Goal: Task Accomplishment & Management: Use online tool/utility

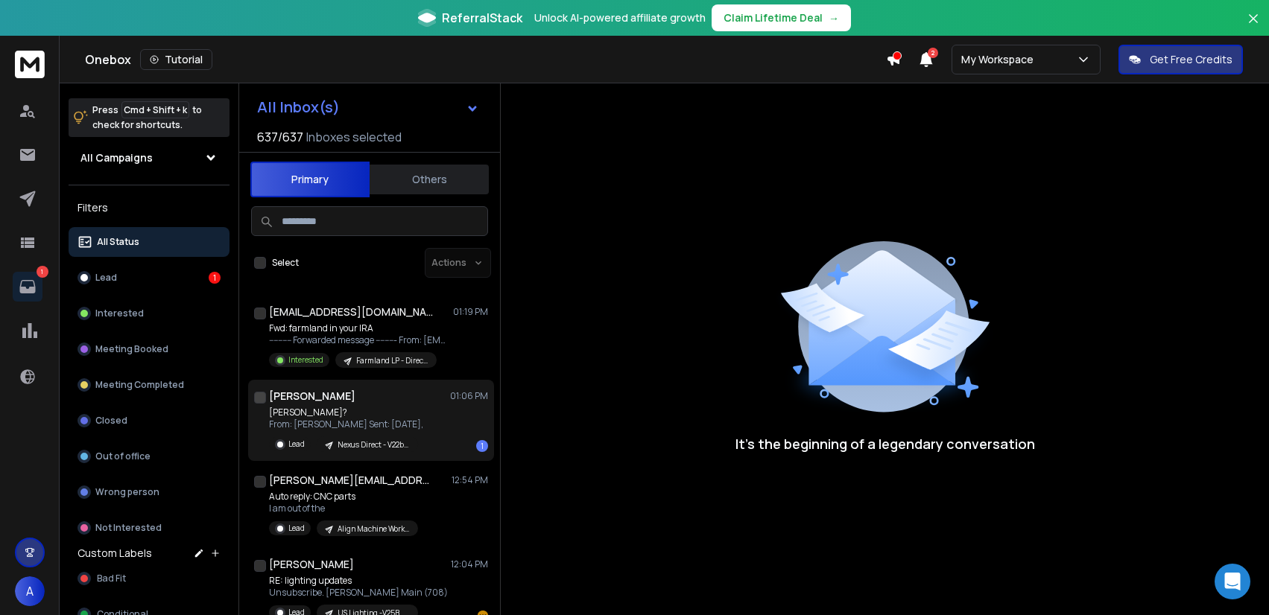
click at [301, 408] on p "[PERSON_NAME]?" at bounding box center [346, 413] width 154 height 12
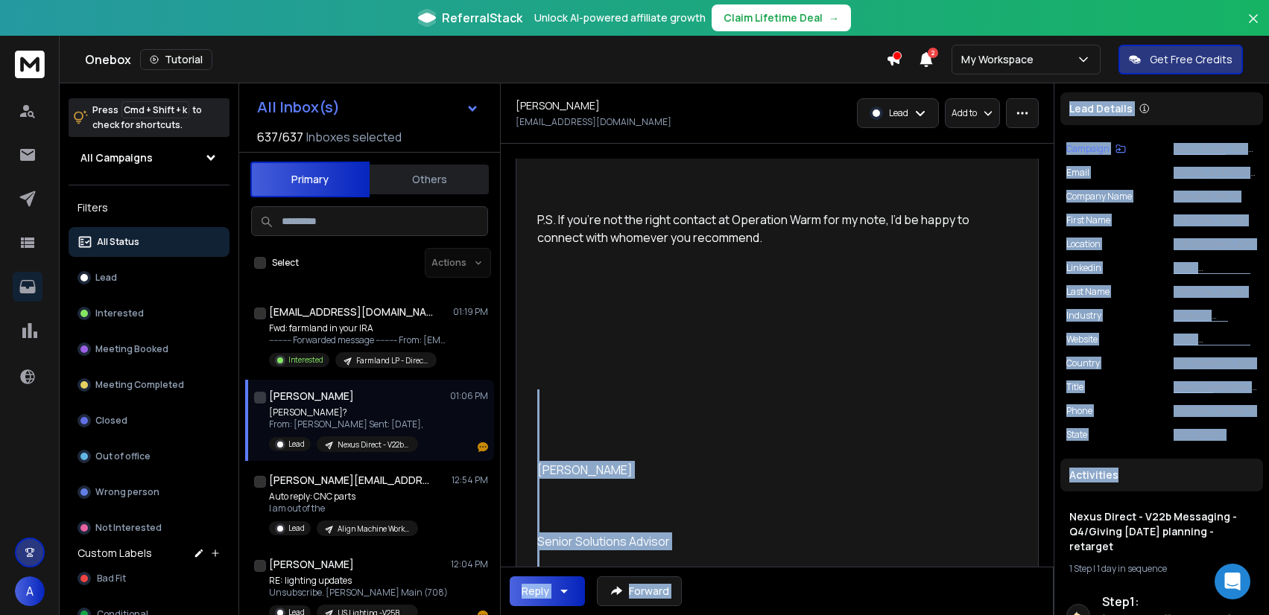
drag, startPoint x: 1056, startPoint y: 483, endPoint x: 1045, endPoint y: 411, distance: 73.0
click at [1047, 411] on div "All Inbox(s) 637 / 637 Inboxes selected Primary Others Select Actions anders@re…" at bounding box center [753, 390] width 1030 height 615
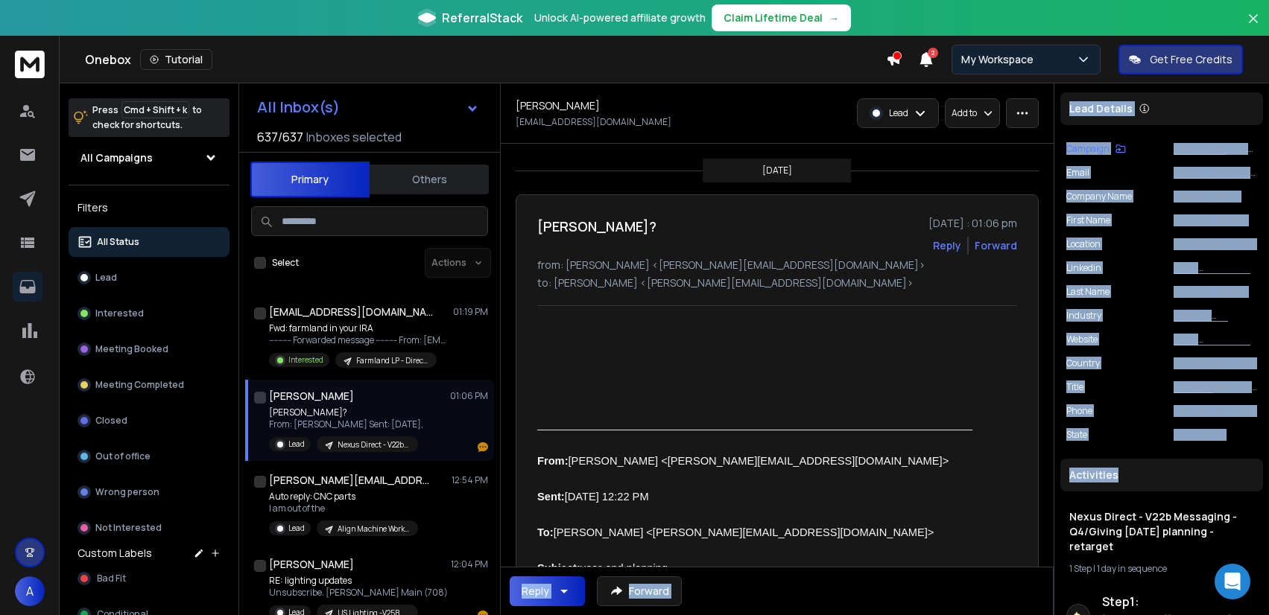
click at [1035, 63] on p "My Workspace" at bounding box center [1000, 59] width 78 height 15
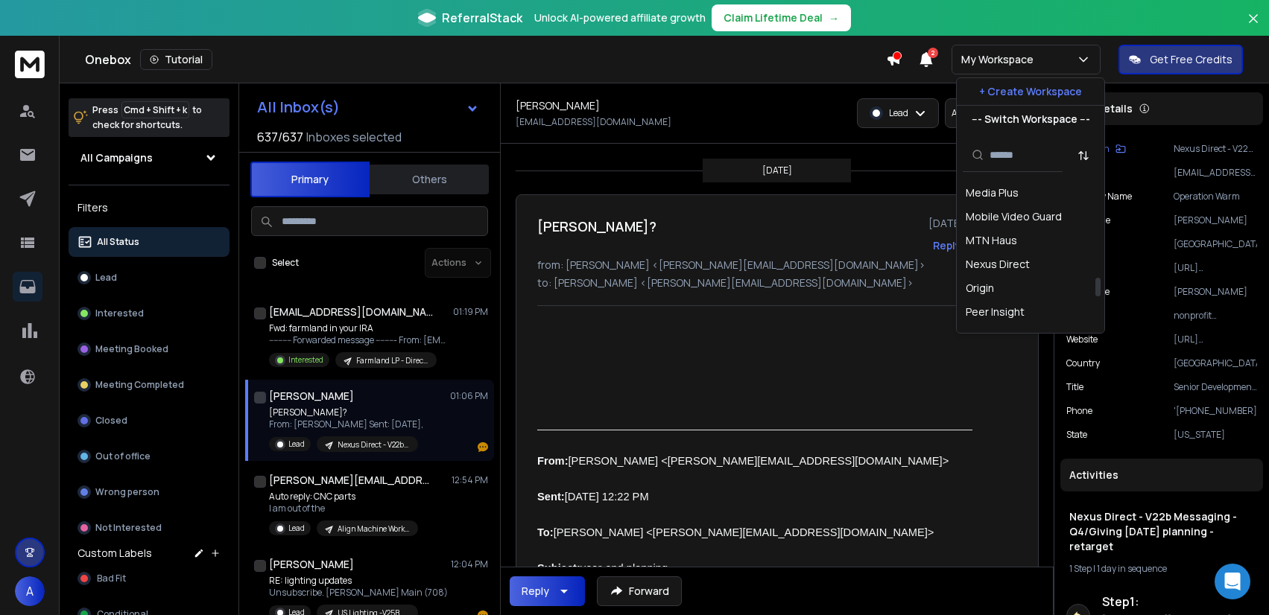
scroll to position [770, 0]
drag, startPoint x: 1096, startPoint y: 195, endPoint x: 1114, endPoint y: 289, distance: 95.7
click at [1100, 289] on div at bounding box center [1097, 285] width 5 height 19
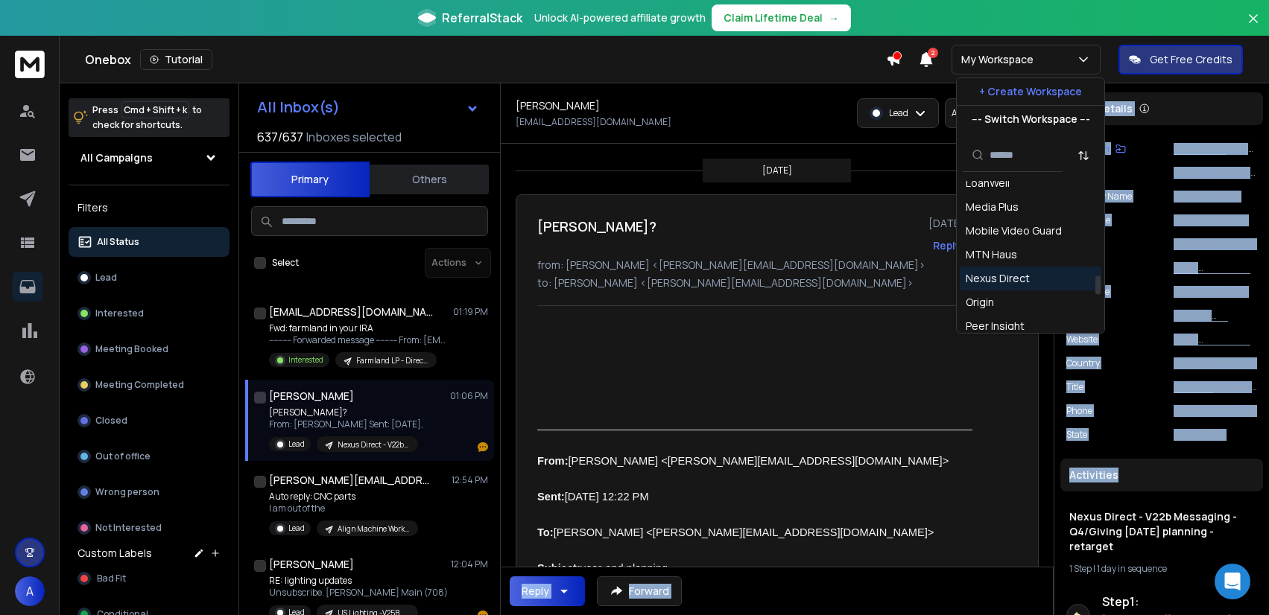
click at [1011, 271] on div "Nexus Direct" at bounding box center [997, 278] width 64 height 15
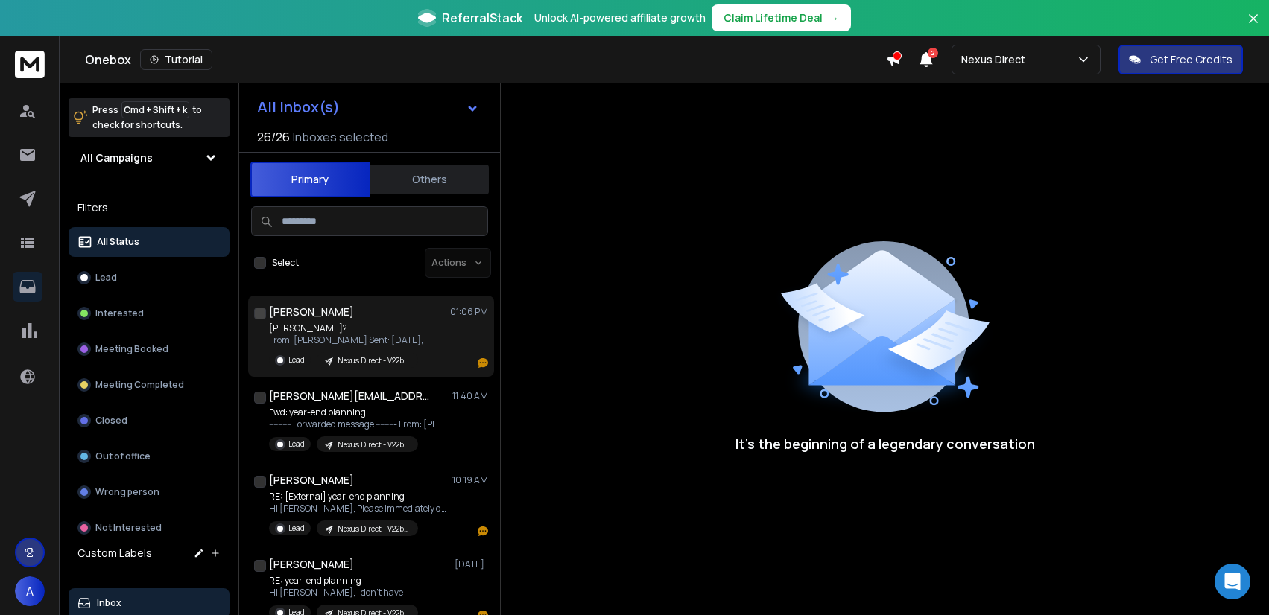
click at [413, 349] on div "Lin? From: Lin Peacock Sent: Monday, Lead Nexus Direct - V22b Messaging - Q4/Gi…" at bounding box center [346, 345] width 154 height 45
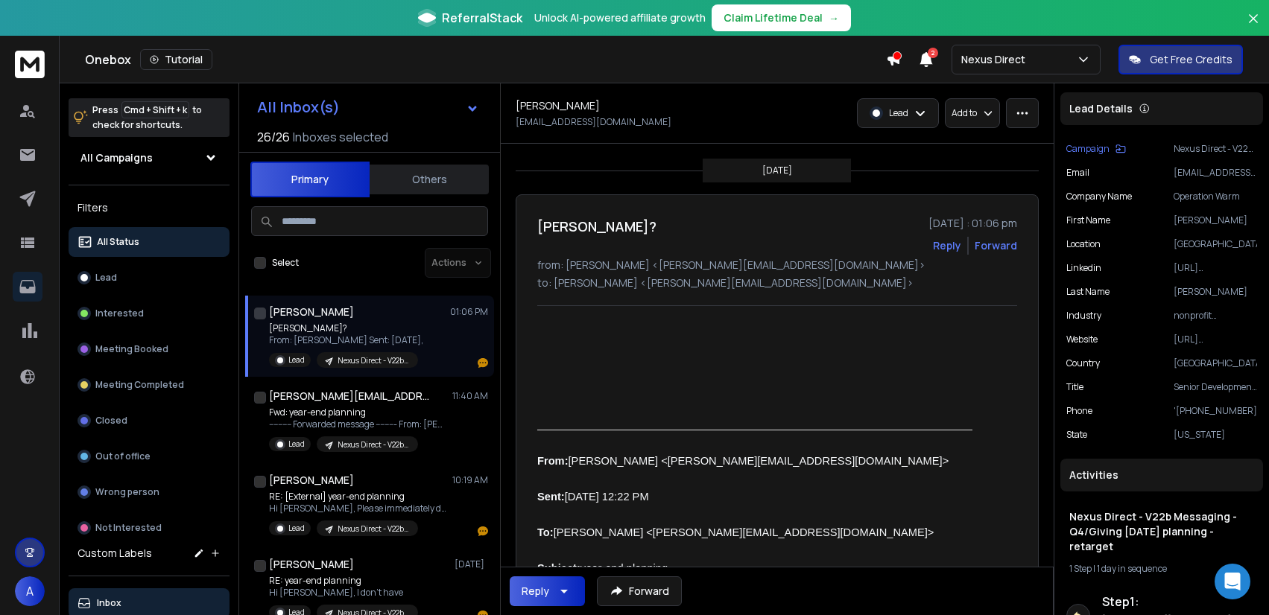
click at [1026, 115] on icon "button" at bounding box center [1021, 113] width 13 height 13
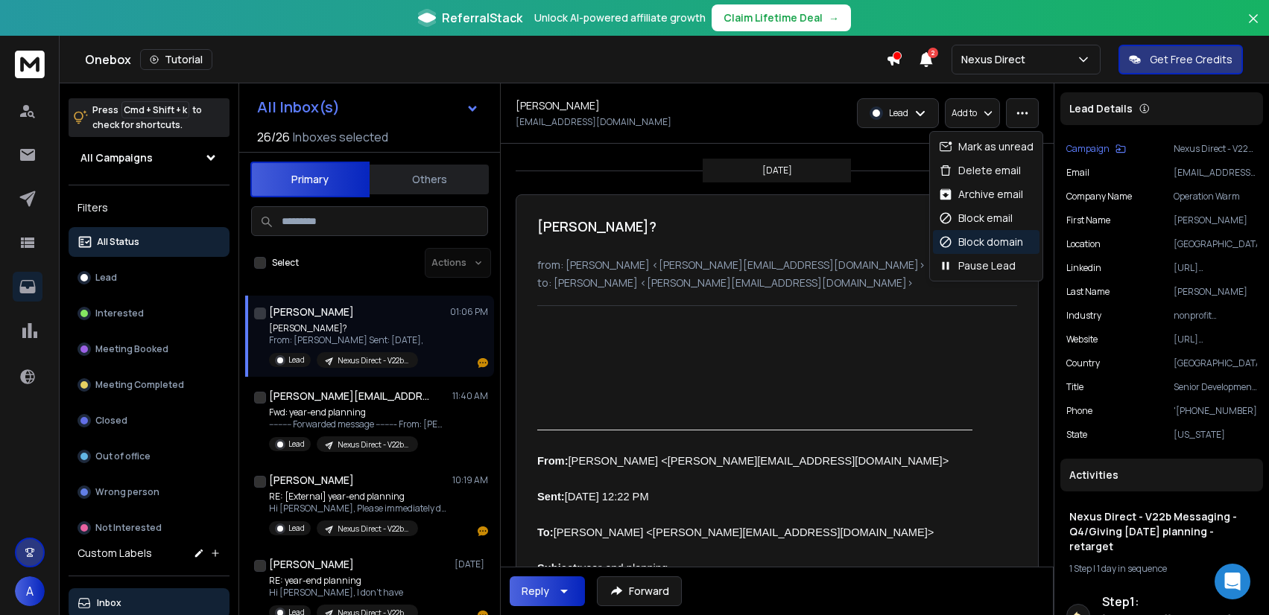
click at [992, 240] on div "Block domain" at bounding box center [981, 242] width 84 height 15
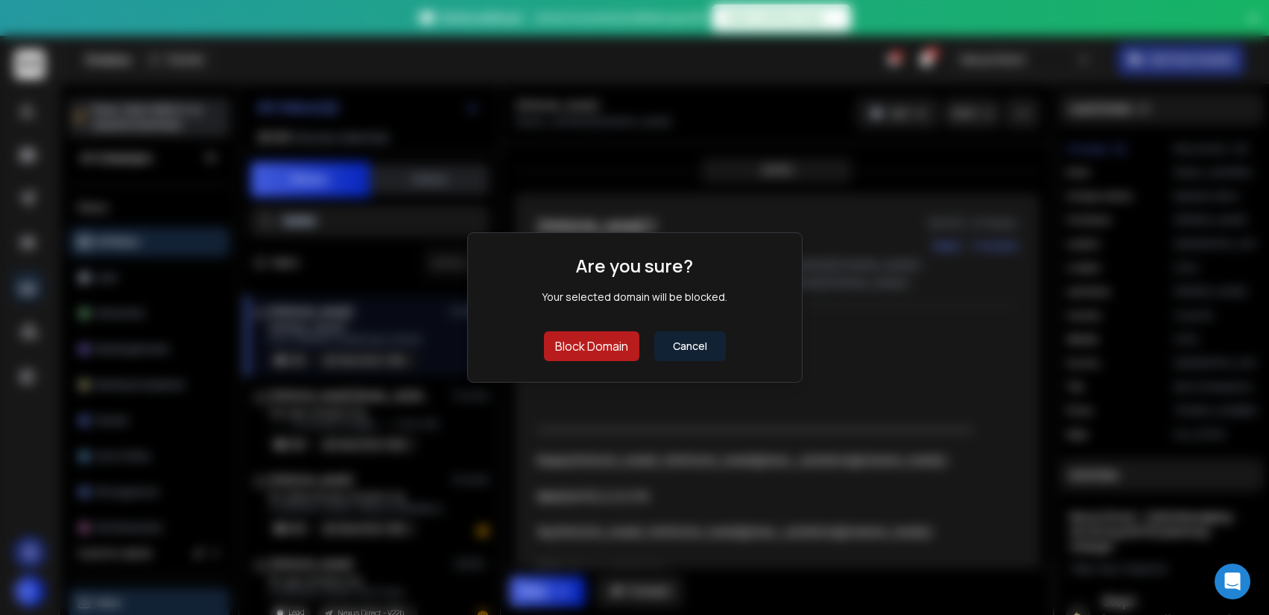
click at [617, 346] on button "Block Domain" at bounding box center [591, 347] width 95 height 30
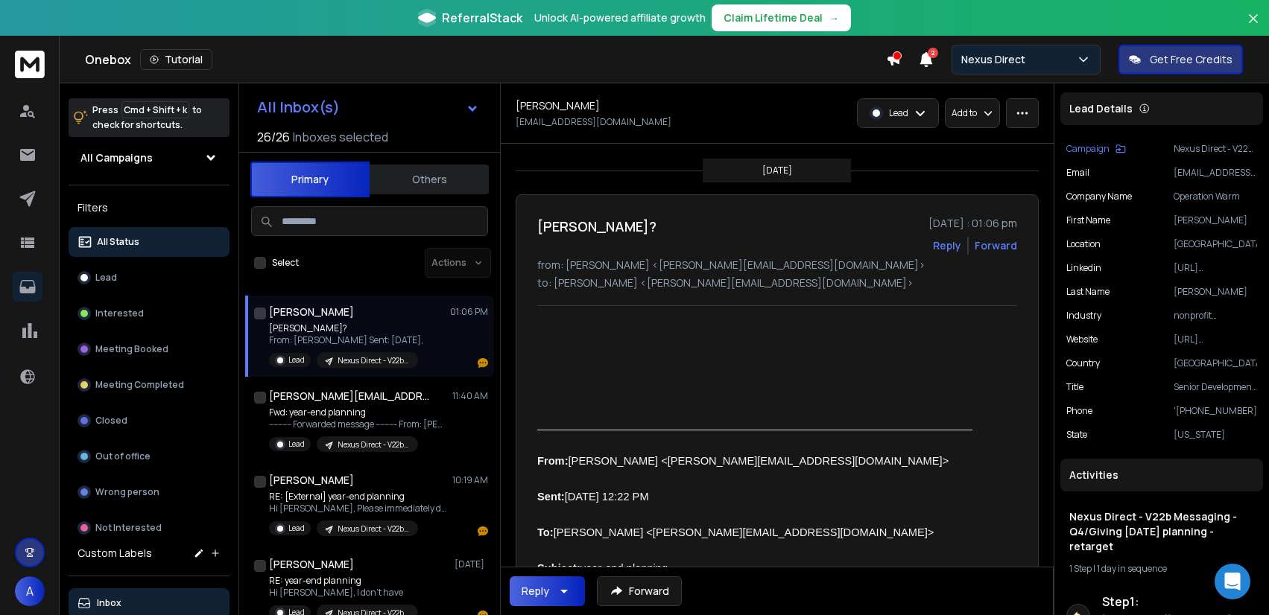
click at [1028, 63] on p "Nexus Direct" at bounding box center [996, 59] width 70 height 15
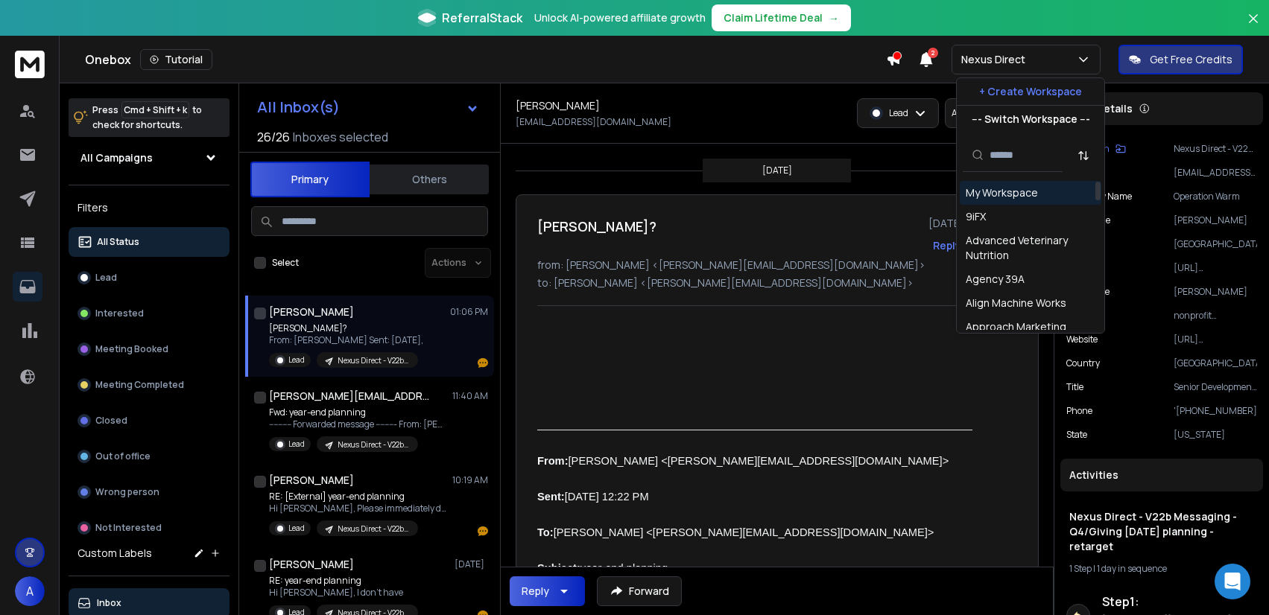
click at [1007, 191] on div "My Workspace" at bounding box center [1001, 193] width 72 height 15
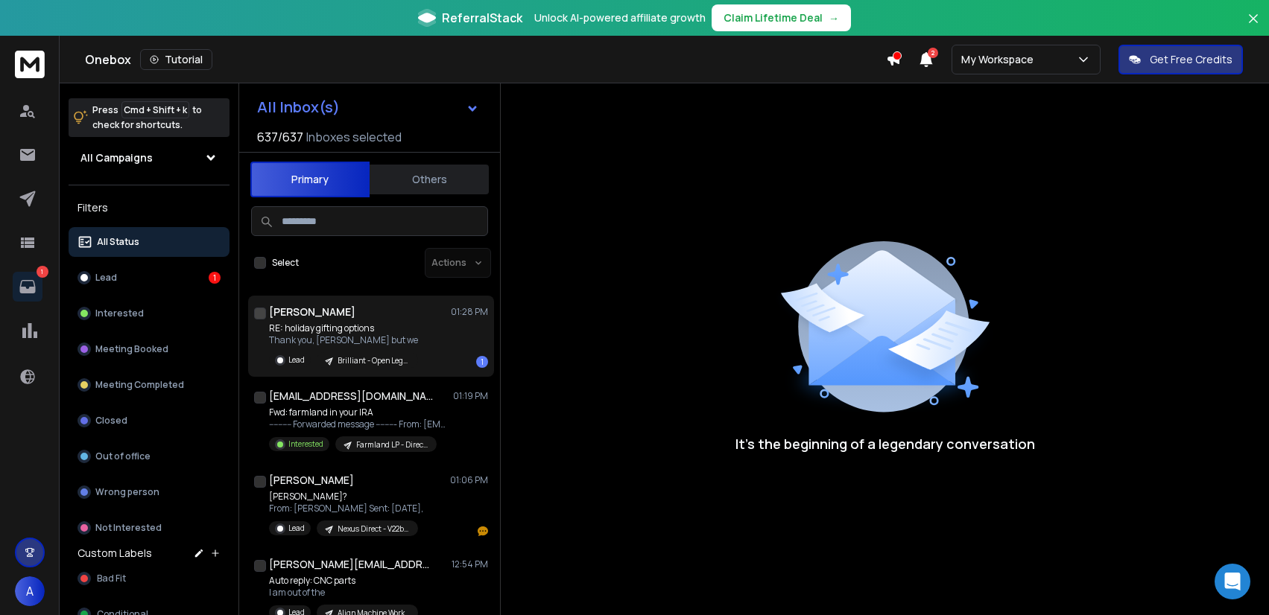
click at [422, 345] on div "RE: holiday gifting options Thank you, [PERSON_NAME] but we Lead Brilliant - Op…" at bounding box center [378, 345] width 219 height 45
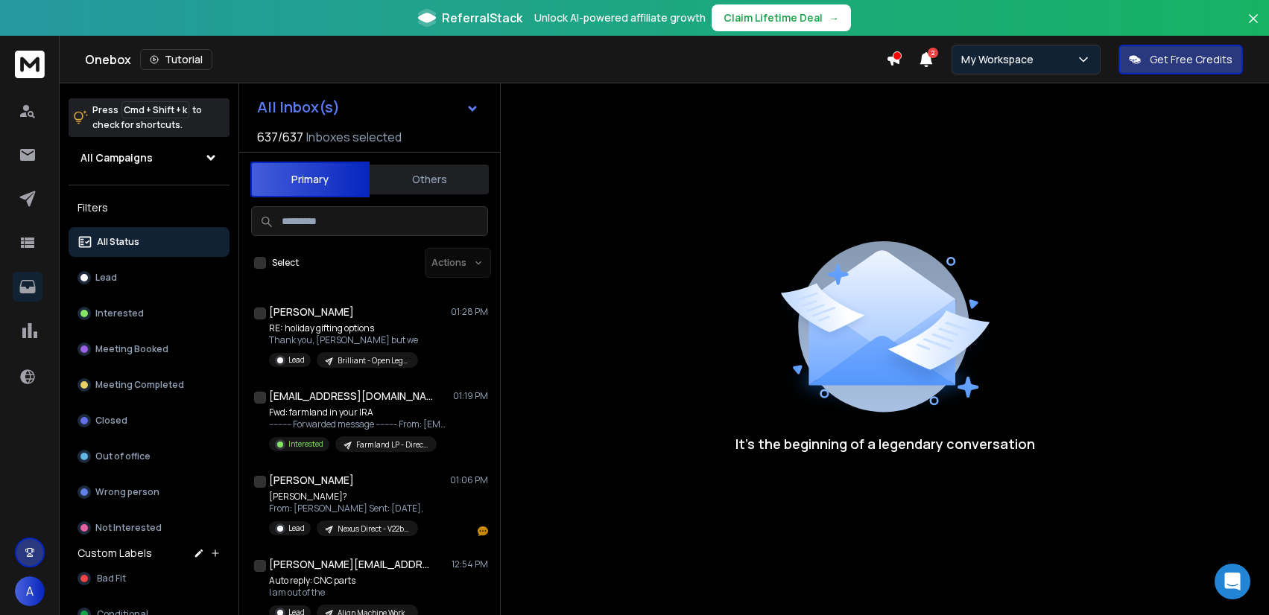
click at [1026, 62] on p "My Workspace" at bounding box center [1000, 59] width 78 height 15
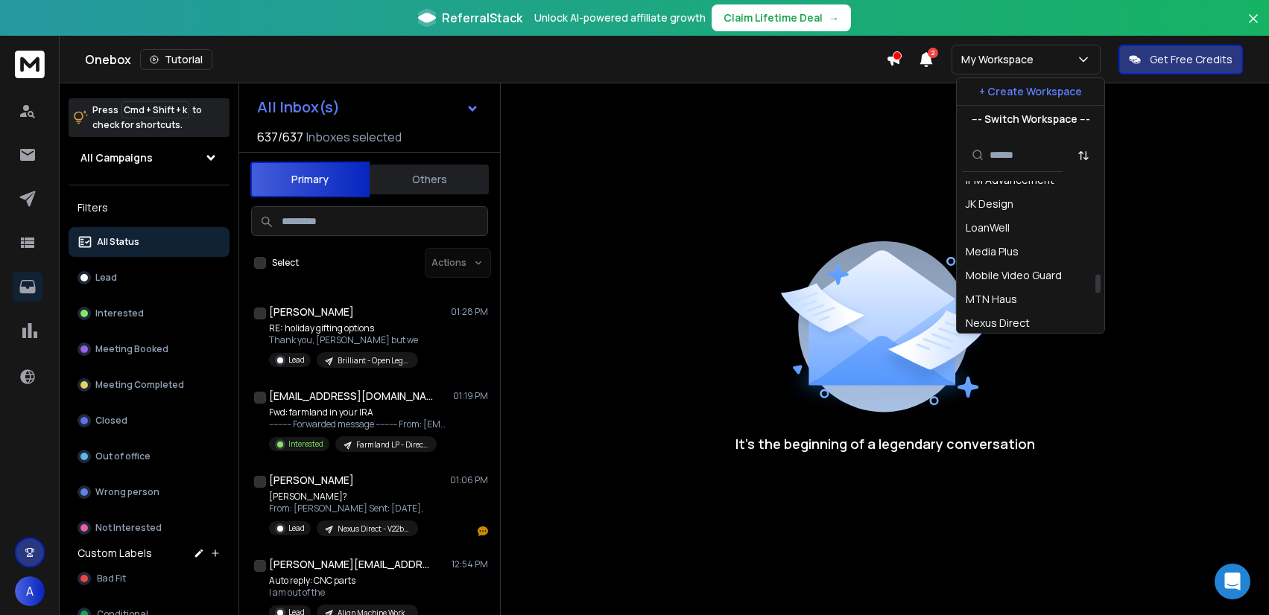
scroll to position [714, 0]
drag, startPoint x: 1097, startPoint y: 189, endPoint x: 1100, endPoint y: 277, distance: 87.9
click at [1100, 277] on div at bounding box center [1097, 279] width 5 height 19
click at [1003, 302] on div "MTN Haus" at bounding box center [990, 309] width 51 height 15
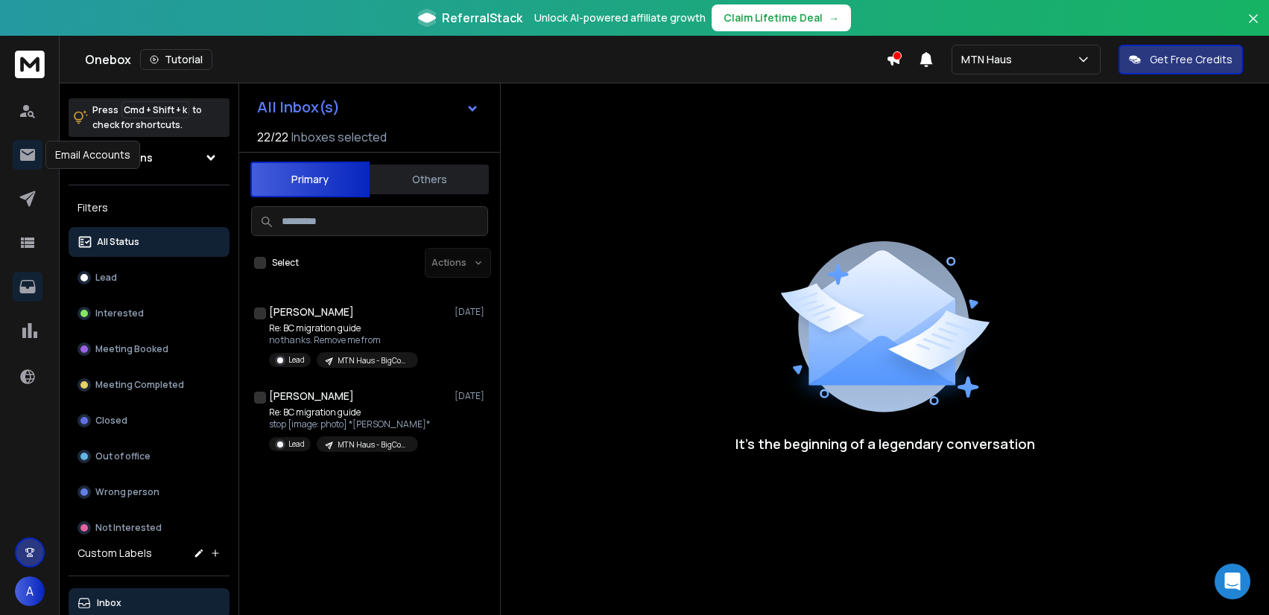
click at [24, 155] on icon at bounding box center [27, 155] width 15 height 12
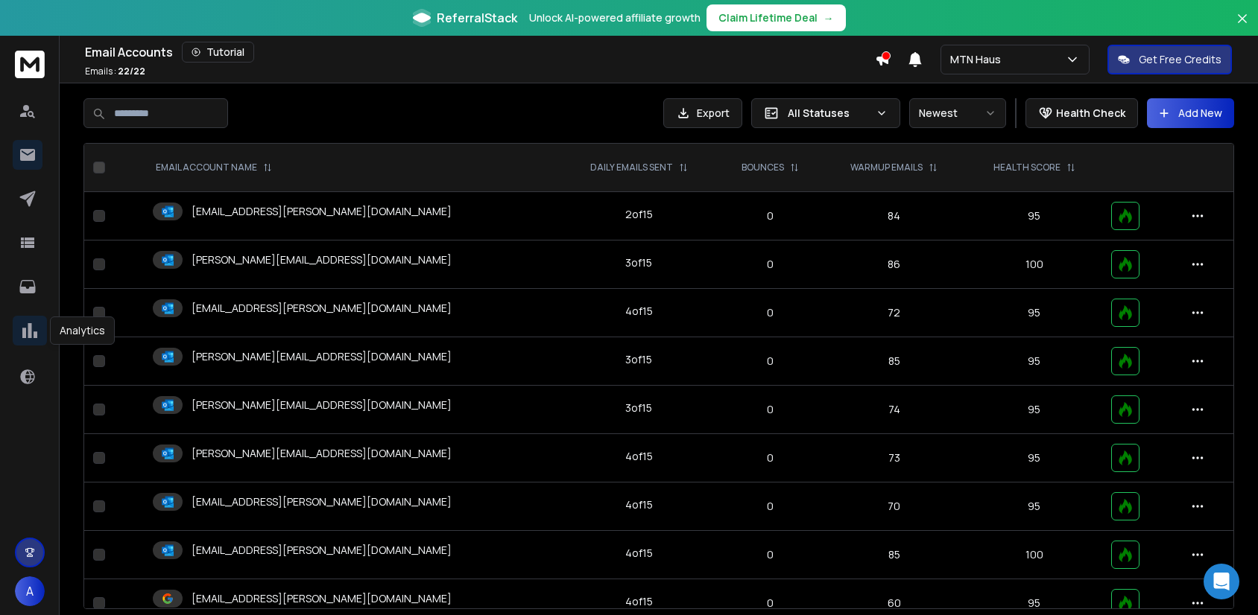
click at [25, 324] on icon at bounding box center [30, 331] width 22 height 22
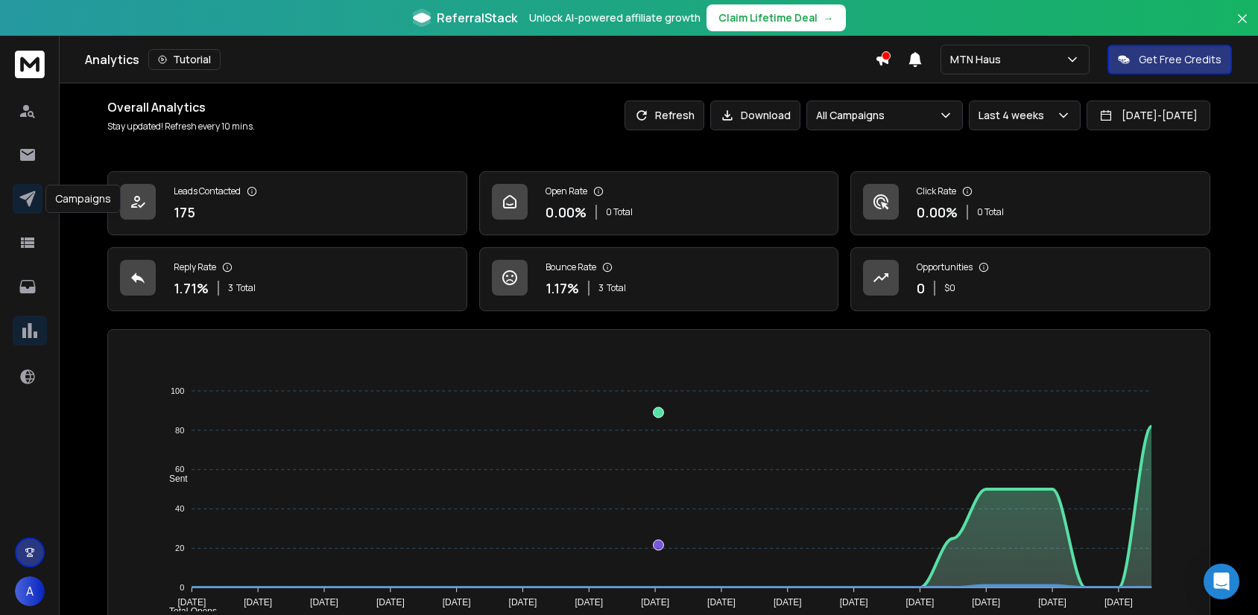
click at [29, 201] on icon at bounding box center [27, 199] width 16 height 16
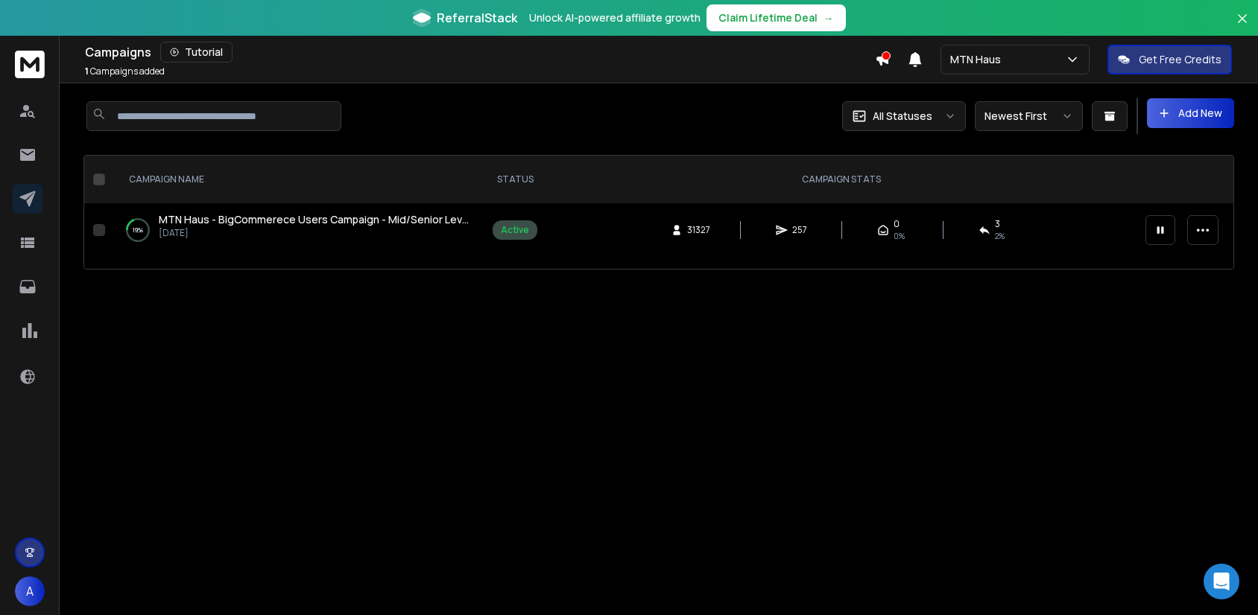
click at [258, 217] on span "MTN Haus - BigCommerece Users Campaign - Mid/Senior Level titles" at bounding box center [329, 219] width 340 height 14
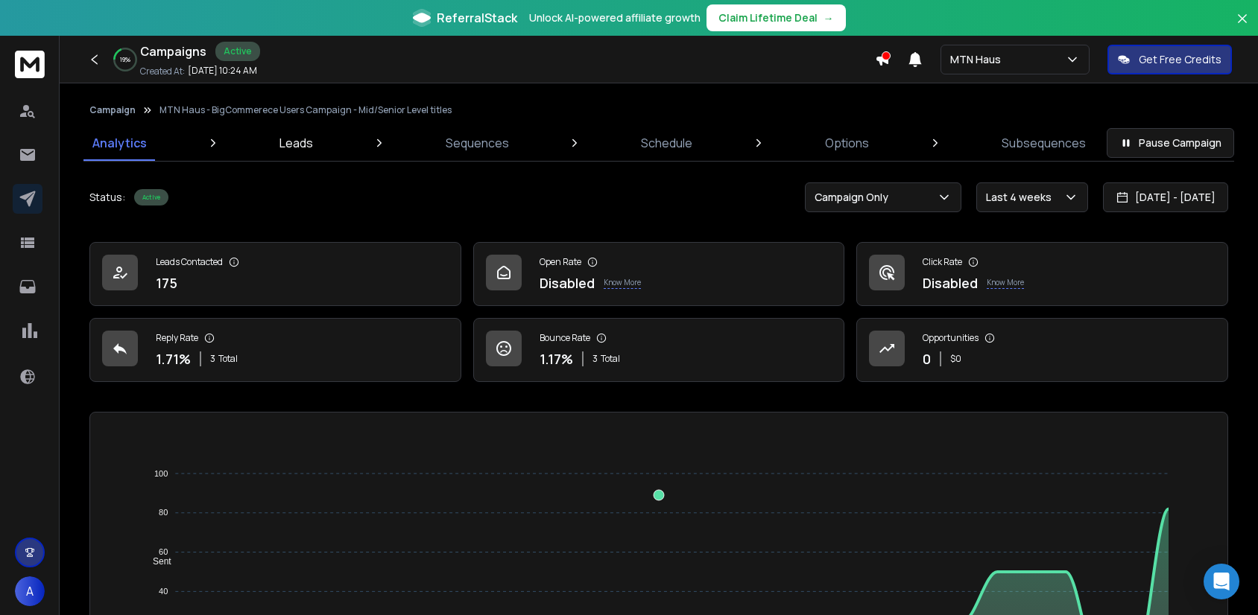
click at [313, 138] on link "Leads" at bounding box center [295, 143] width 51 height 36
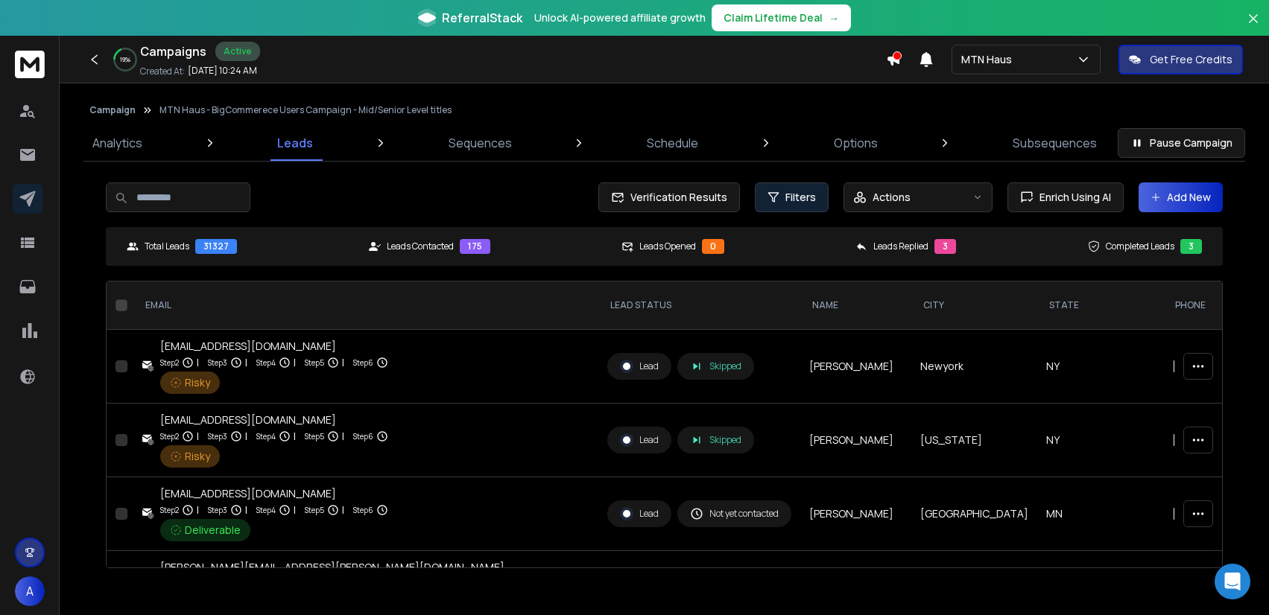
click at [780, 203] on button "Filters" at bounding box center [792, 198] width 74 height 30
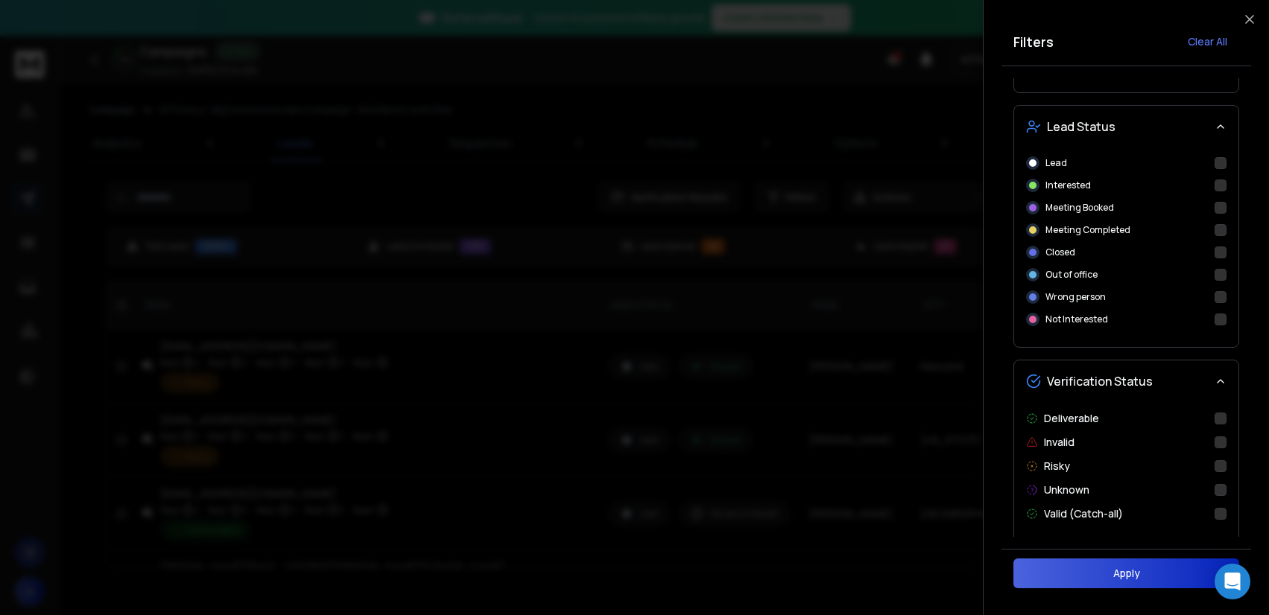
scroll to position [648, 0]
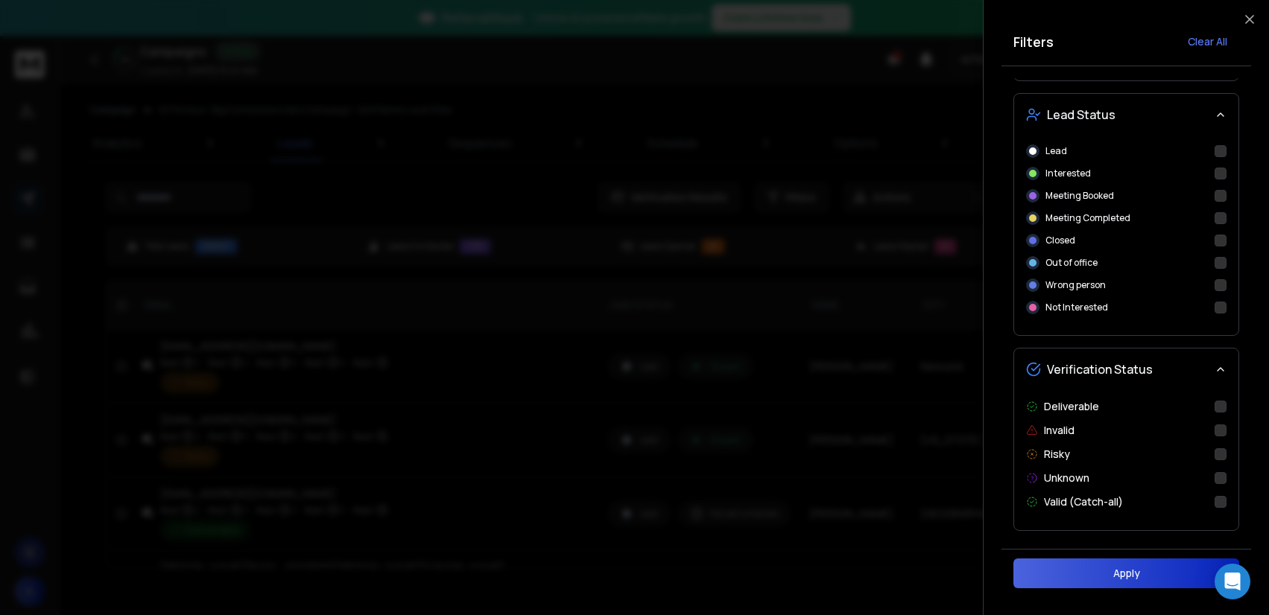
click at [1079, 403] on p "Deliverable" at bounding box center [1071, 406] width 55 height 15
click at [1214, 403] on button "Deliverable" at bounding box center [1220, 407] width 12 height 12
click at [1214, 502] on button "Valid (Catch-all)" at bounding box center [1220, 502] width 12 height 12
click at [1110, 578] on button "Apply" at bounding box center [1126, 574] width 226 height 30
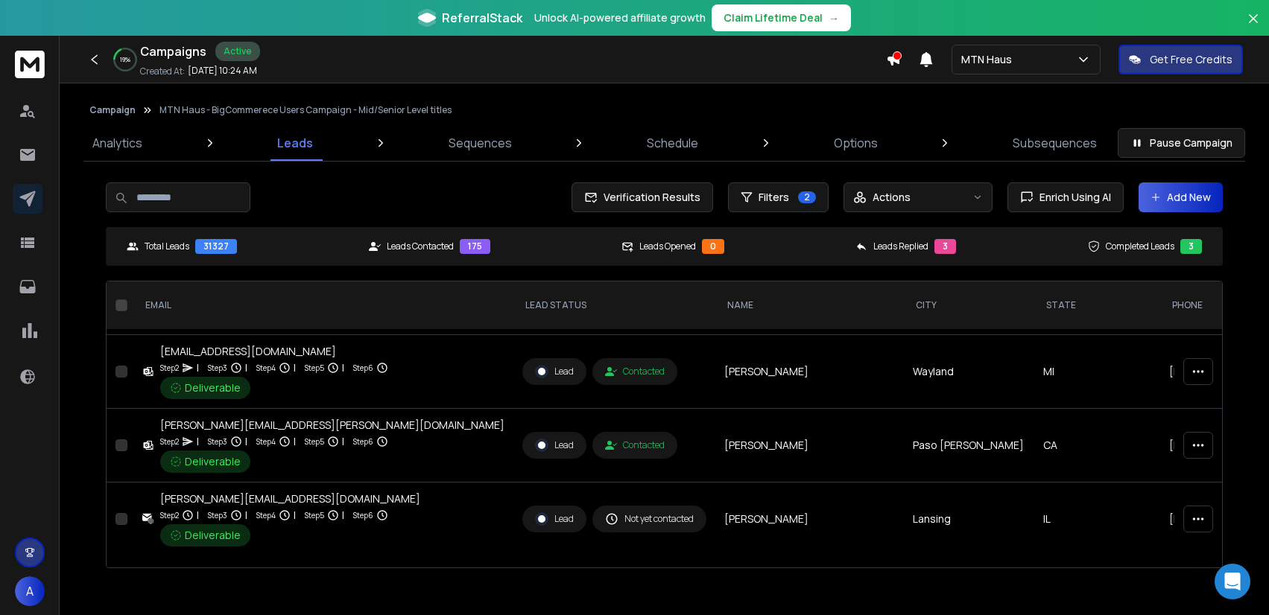
scroll to position [4083, 0]
click at [795, 202] on button "Filters 2" at bounding box center [778, 198] width 101 height 30
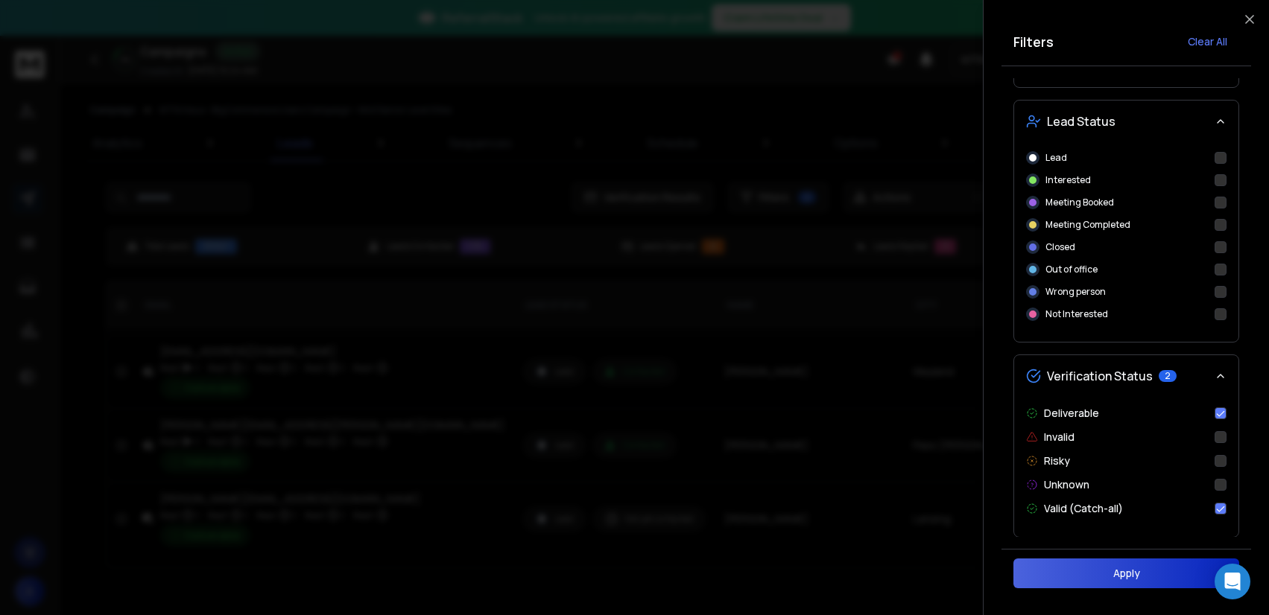
scroll to position [648, 0]
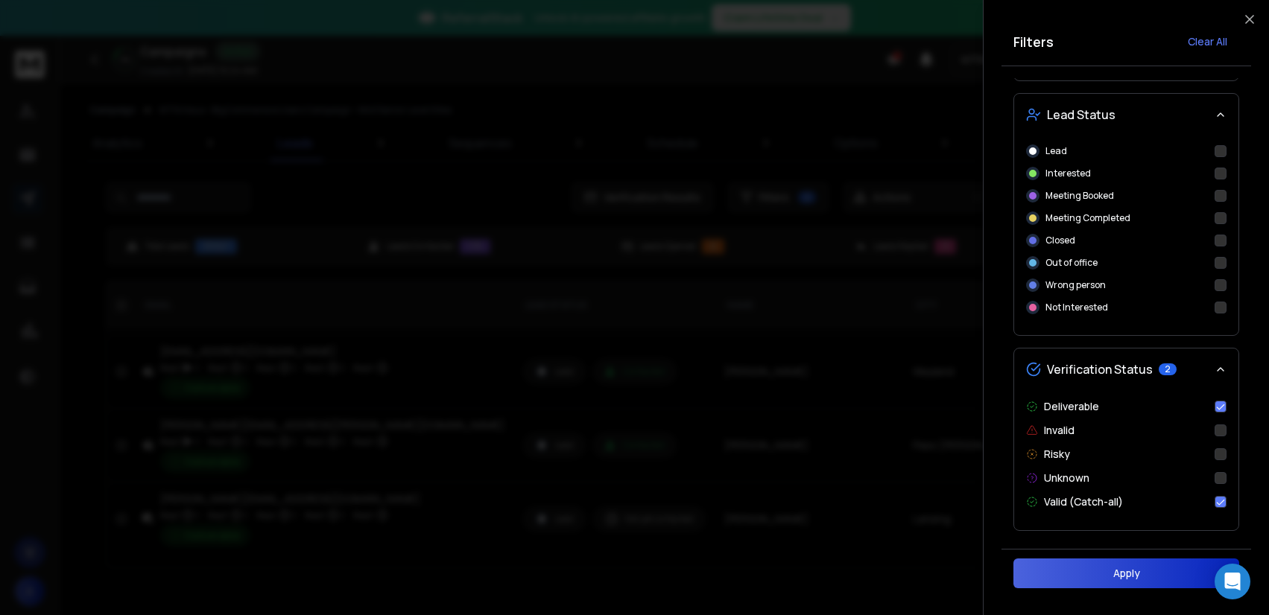
click at [1214, 478] on button "Unknown" at bounding box center [1220, 478] width 12 height 12
click at [1214, 451] on button "Risky" at bounding box center [1220, 454] width 12 height 12
click at [1100, 580] on button "Apply" at bounding box center [1126, 574] width 226 height 30
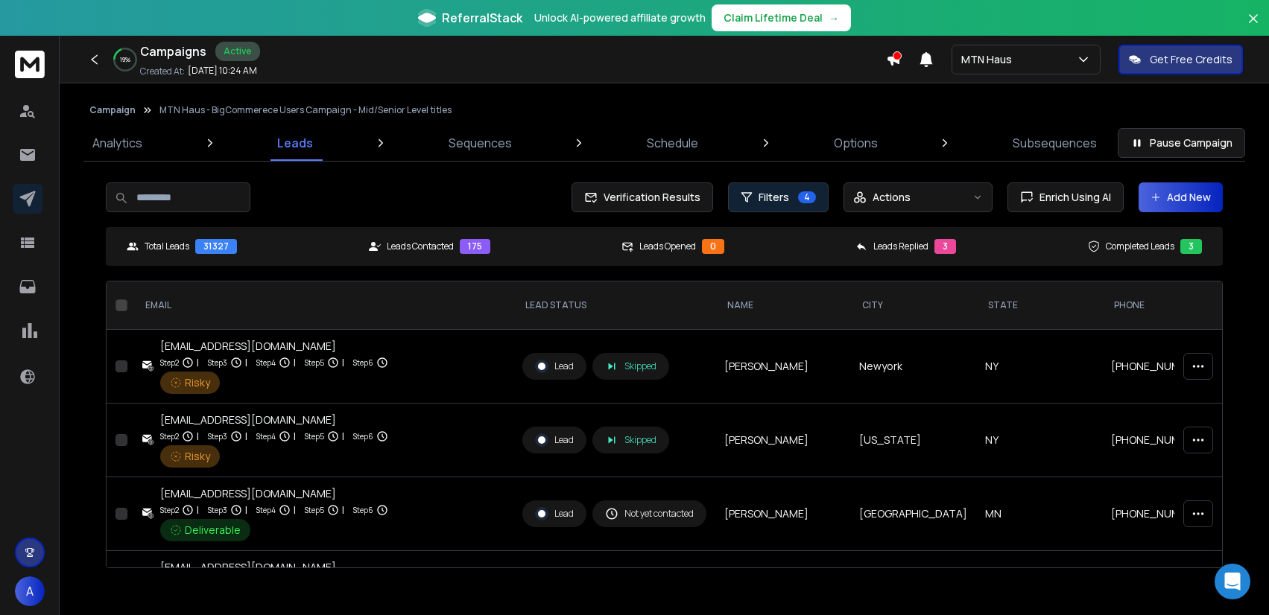
click at [814, 197] on span "4" at bounding box center [807, 197] width 18 height 12
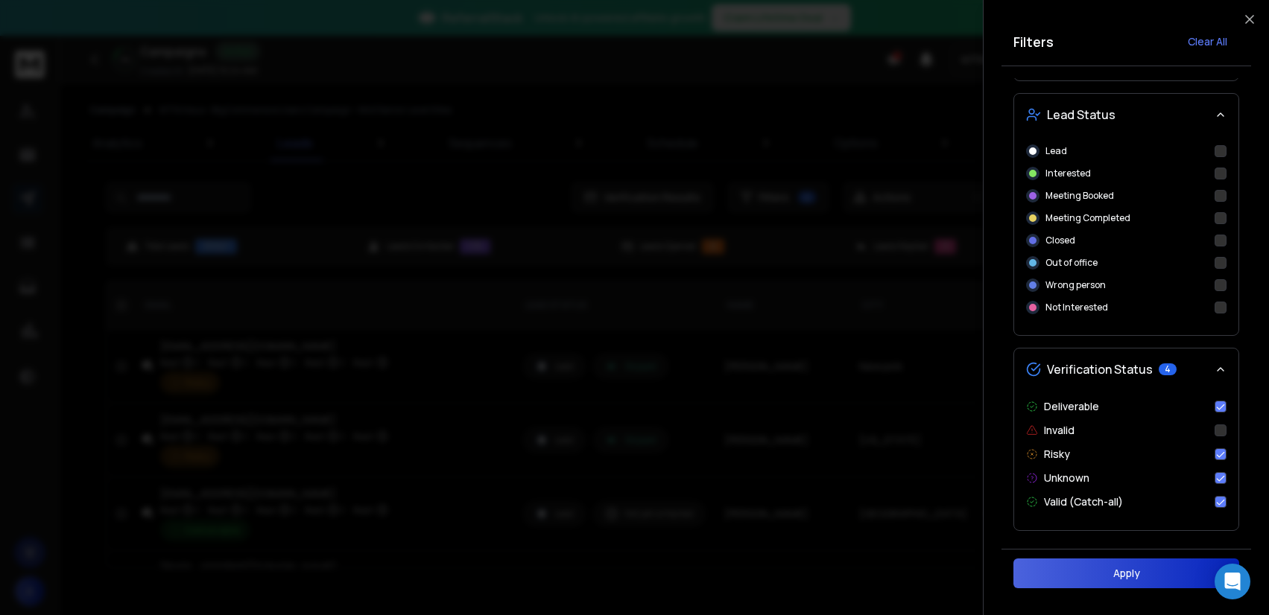
click at [1214, 457] on button "Risky" at bounding box center [1220, 454] width 12 height 12
click at [1170, 579] on button "Apply" at bounding box center [1126, 574] width 226 height 30
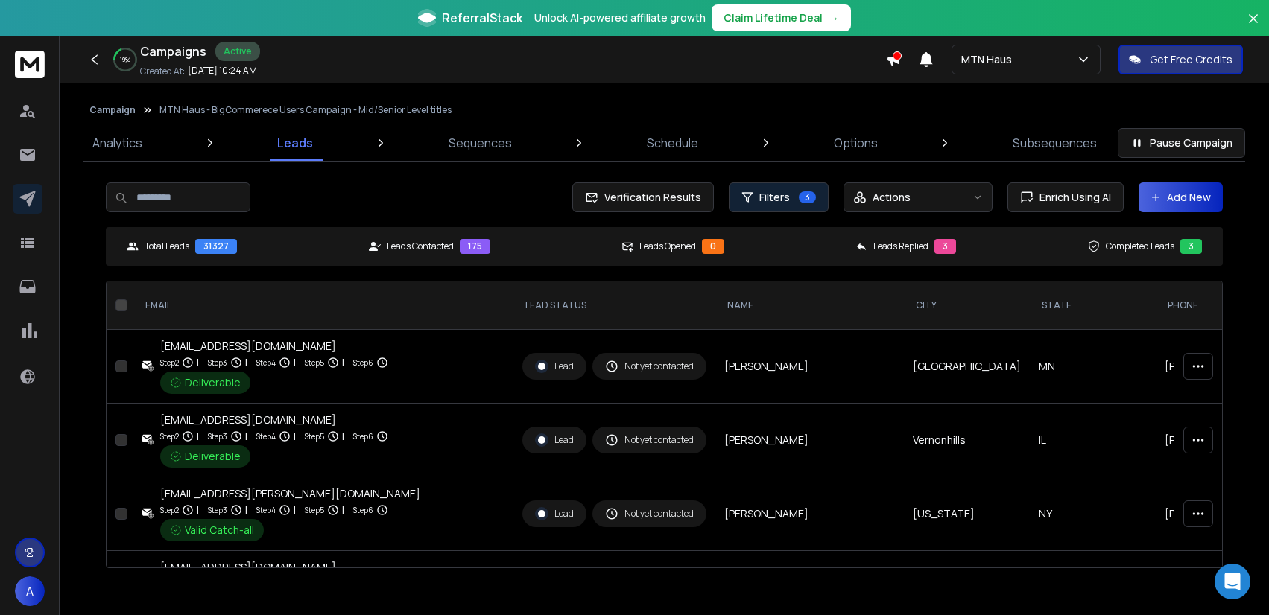
click at [809, 195] on span "3" at bounding box center [807, 197] width 17 height 12
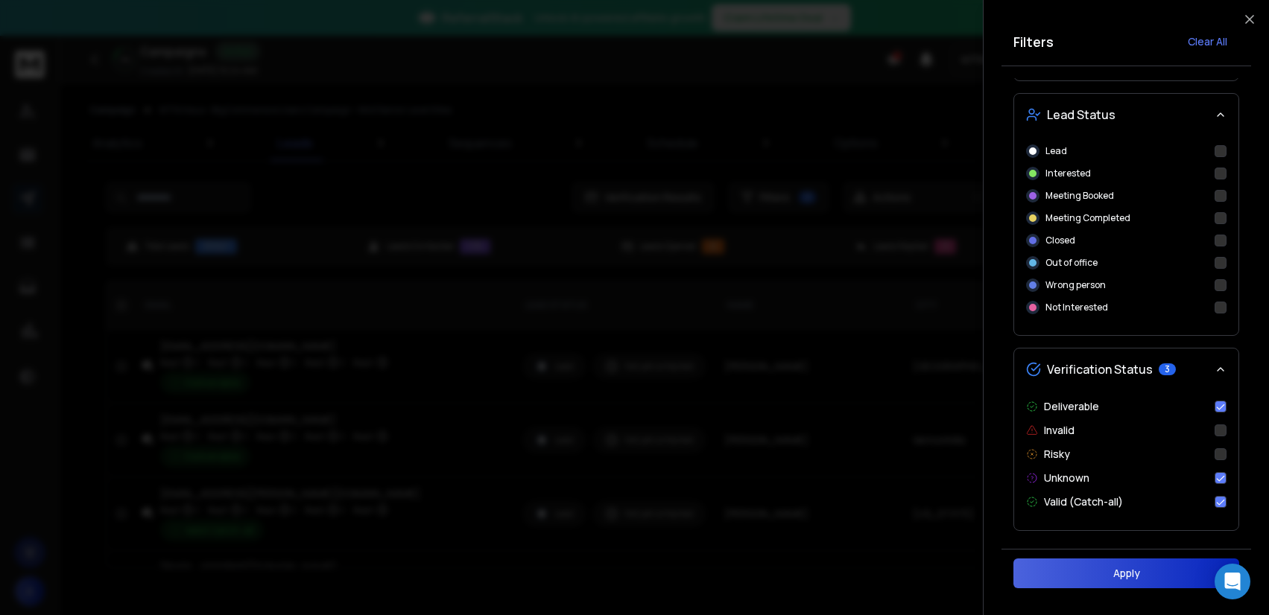
click at [1133, 574] on button "Apply" at bounding box center [1126, 574] width 226 height 30
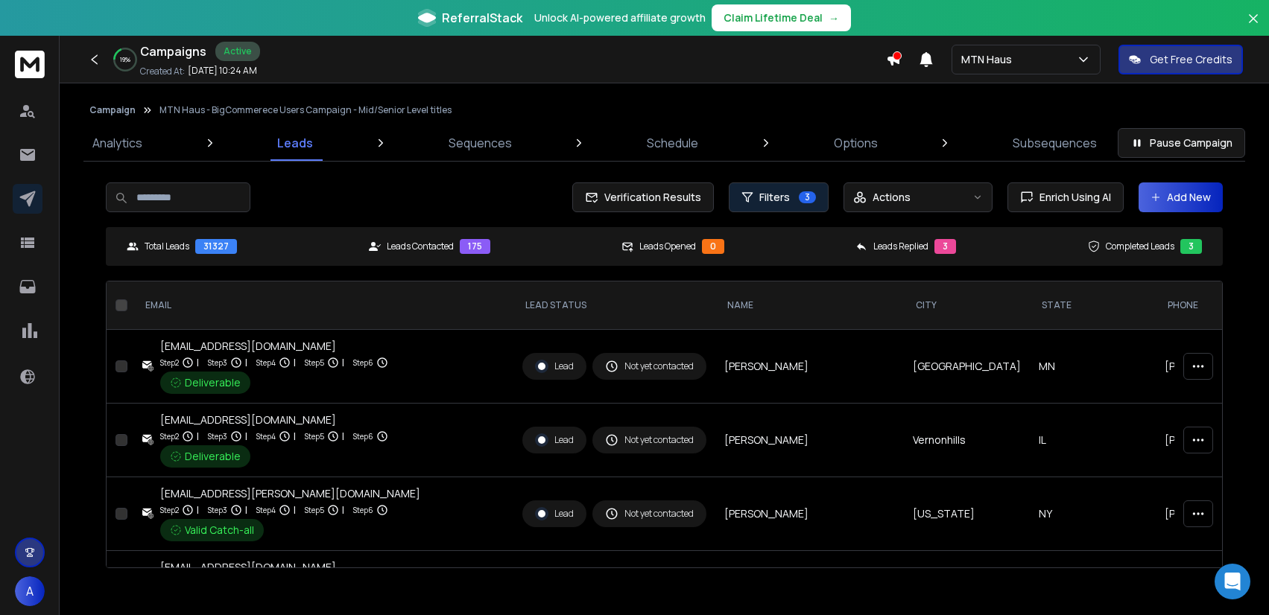
click at [787, 202] on span "Filters" at bounding box center [774, 197] width 31 height 15
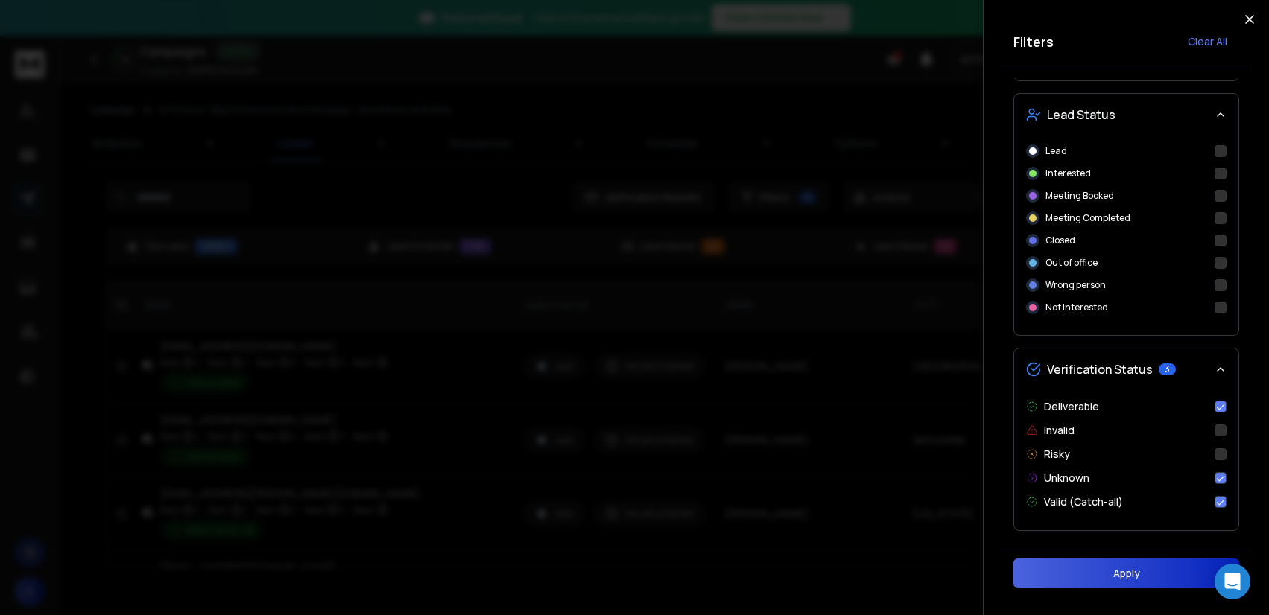
click at [1247, 16] on icon "button" at bounding box center [1249, 19] width 15 height 15
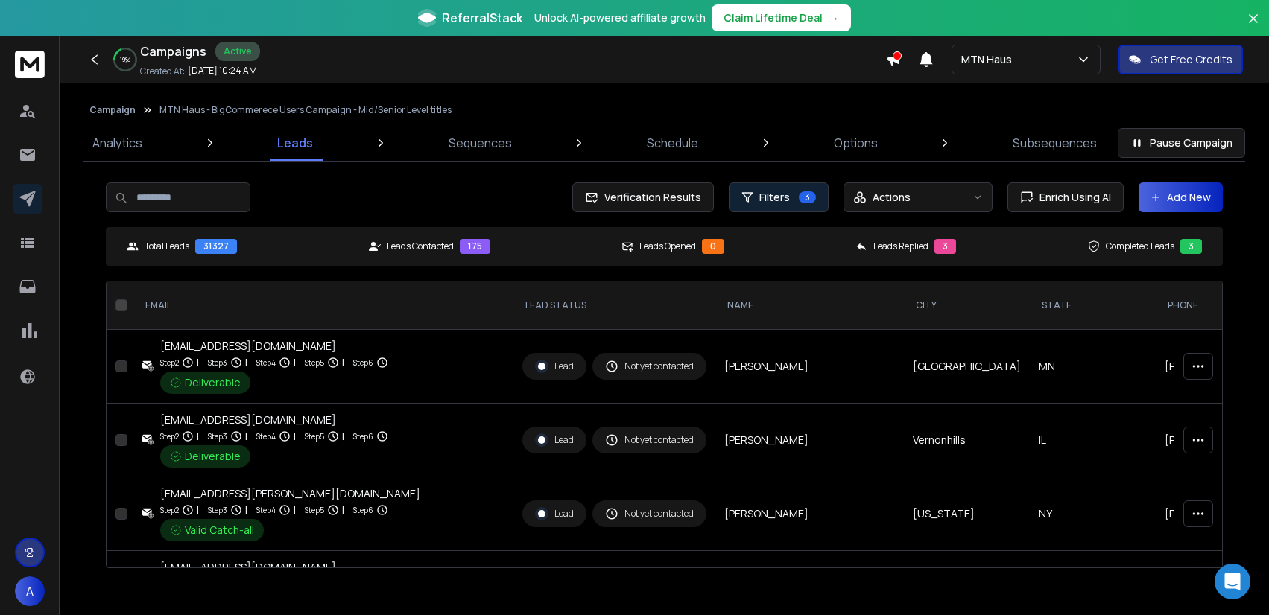
click at [808, 192] on span "3" at bounding box center [807, 197] width 17 height 12
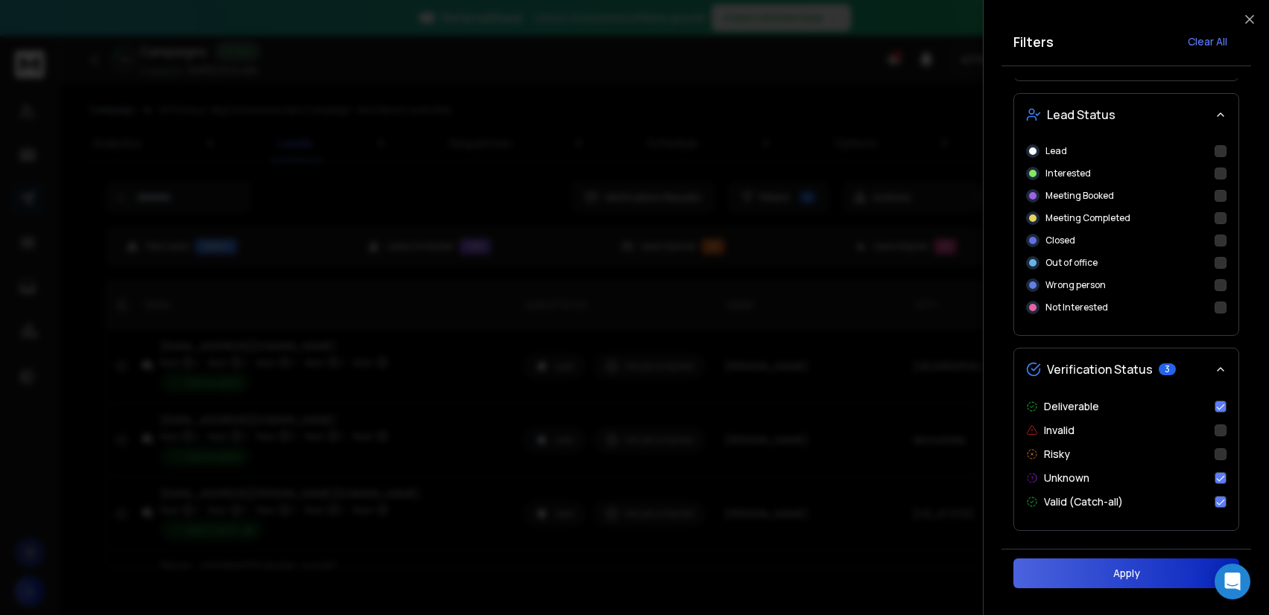
click at [1214, 405] on button "Deliverable" at bounding box center [1220, 407] width 12 height 12
click at [1214, 478] on button "Unknown" at bounding box center [1220, 478] width 12 height 12
click at [1214, 498] on button "Valid (Catch-all)" at bounding box center [1220, 502] width 12 height 12
click at [1214, 432] on button "Invalid" at bounding box center [1220, 431] width 12 height 12
click at [1092, 574] on button "Apply" at bounding box center [1126, 574] width 226 height 30
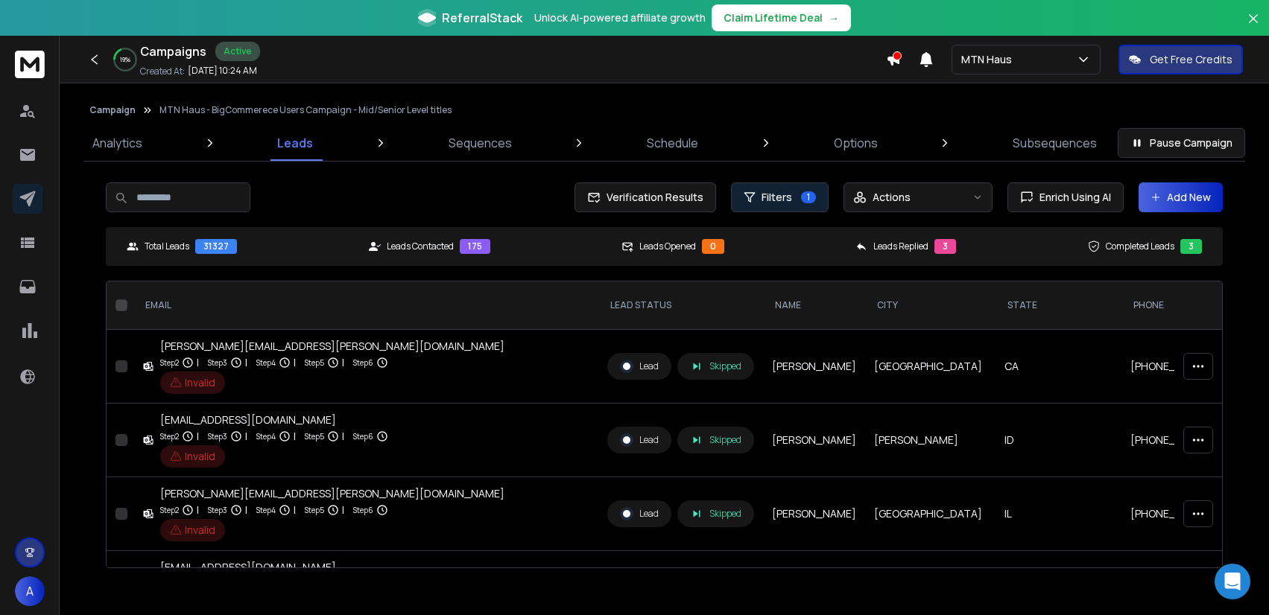
click at [762, 202] on span "Filters" at bounding box center [776, 197] width 31 height 15
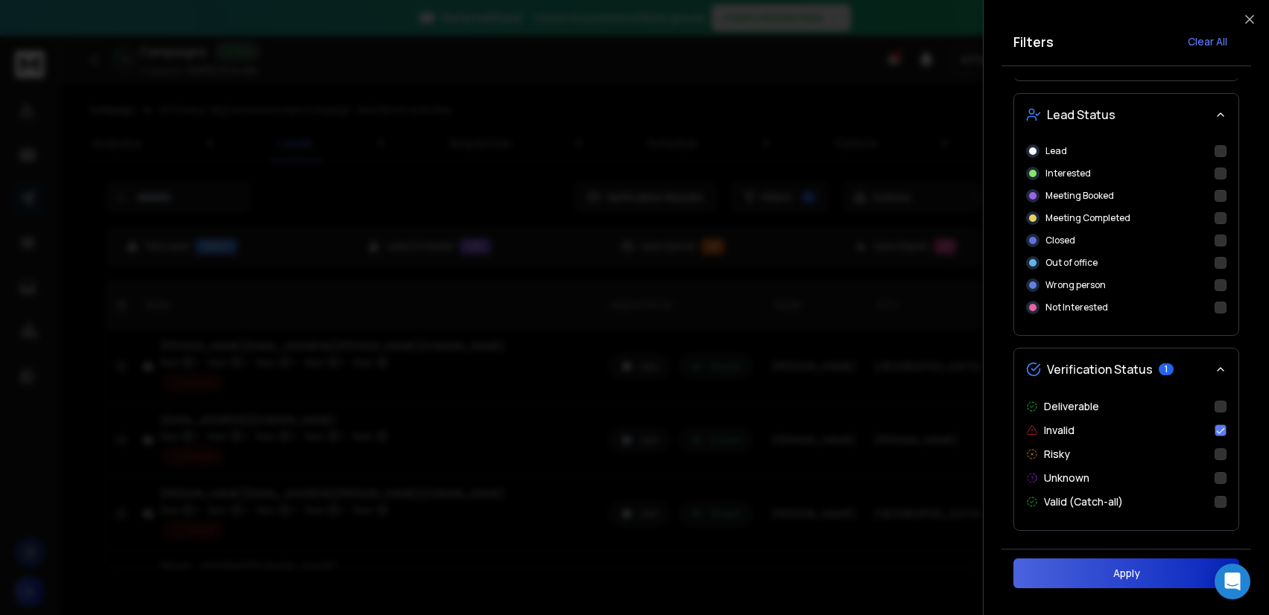
click at [1214, 426] on button "Invalid" at bounding box center [1220, 431] width 12 height 12
click at [1252, 23] on icon "button" at bounding box center [1249, 19] width 15 height 15
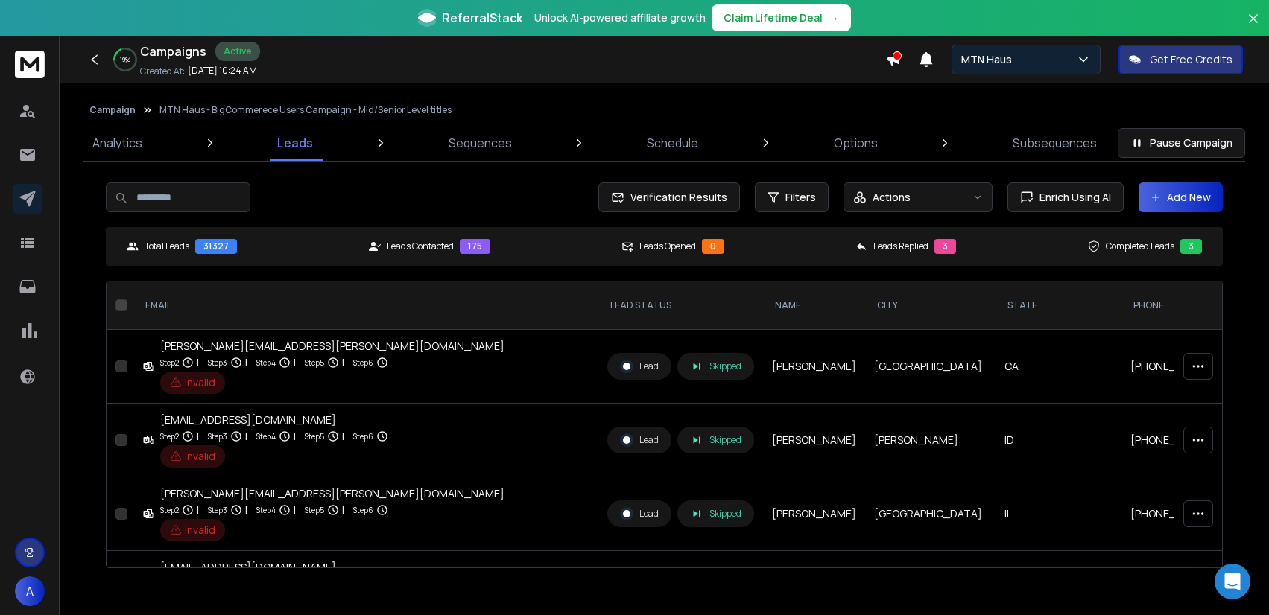
click at [1028, 52] on div "MTN Haus" at bounding box center [1026, 59] width 130 height 15
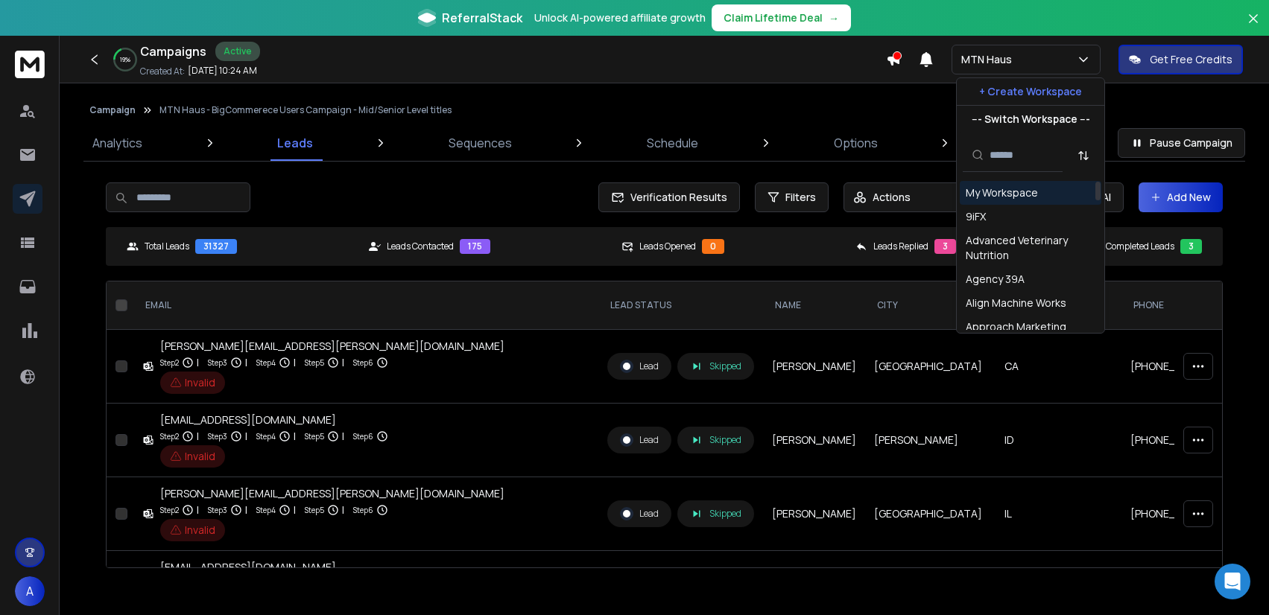
click at [987, 191] on div "My Workspace" at bounding box center [1001, 193] width 72 height 15
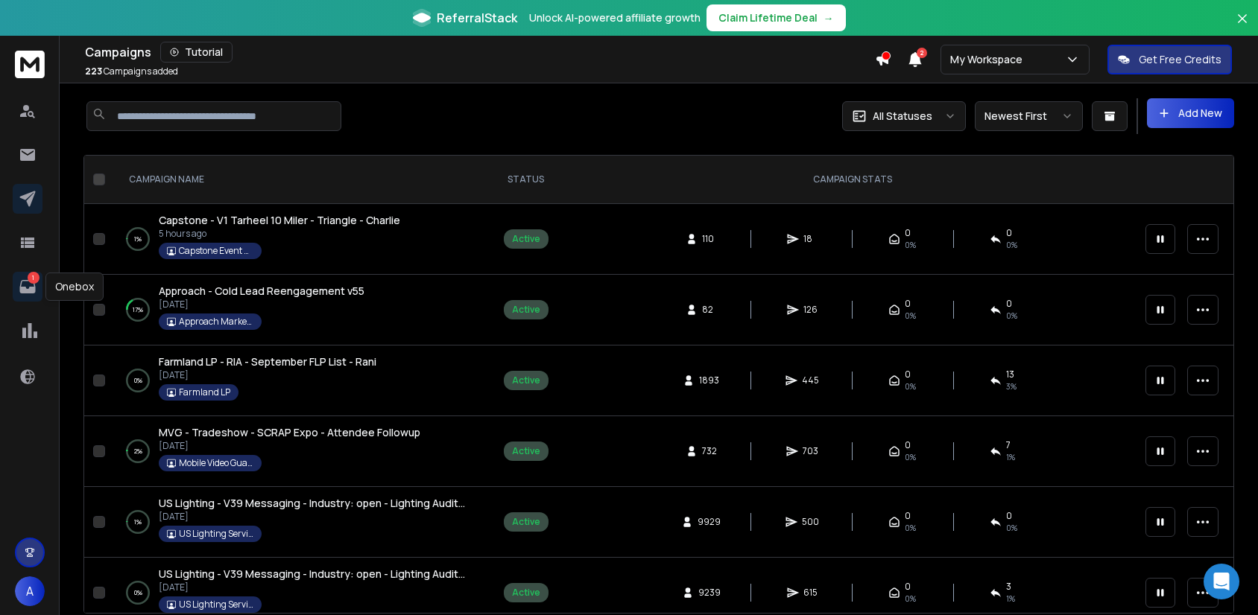
click at [23, 278] on icon at bounding box center [28, 287] width 18 height 18
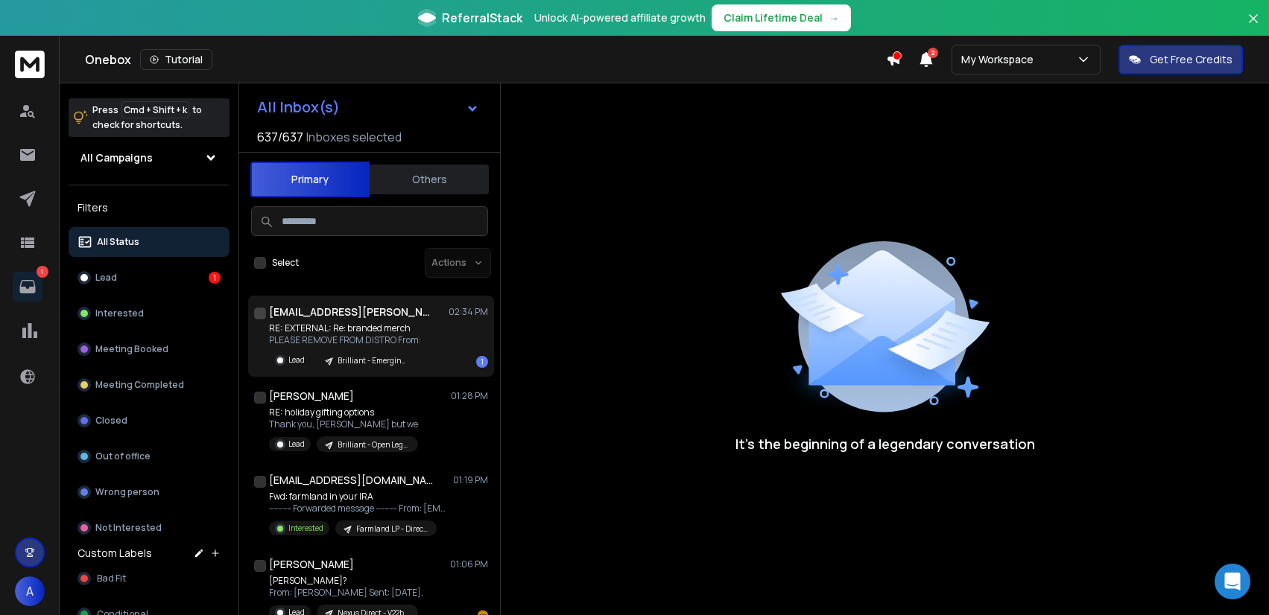
click at [343, 345] on p "PLEASE REMOVE FROM DISTRO From:" at bounding box center [345, 340] width 152 height 12
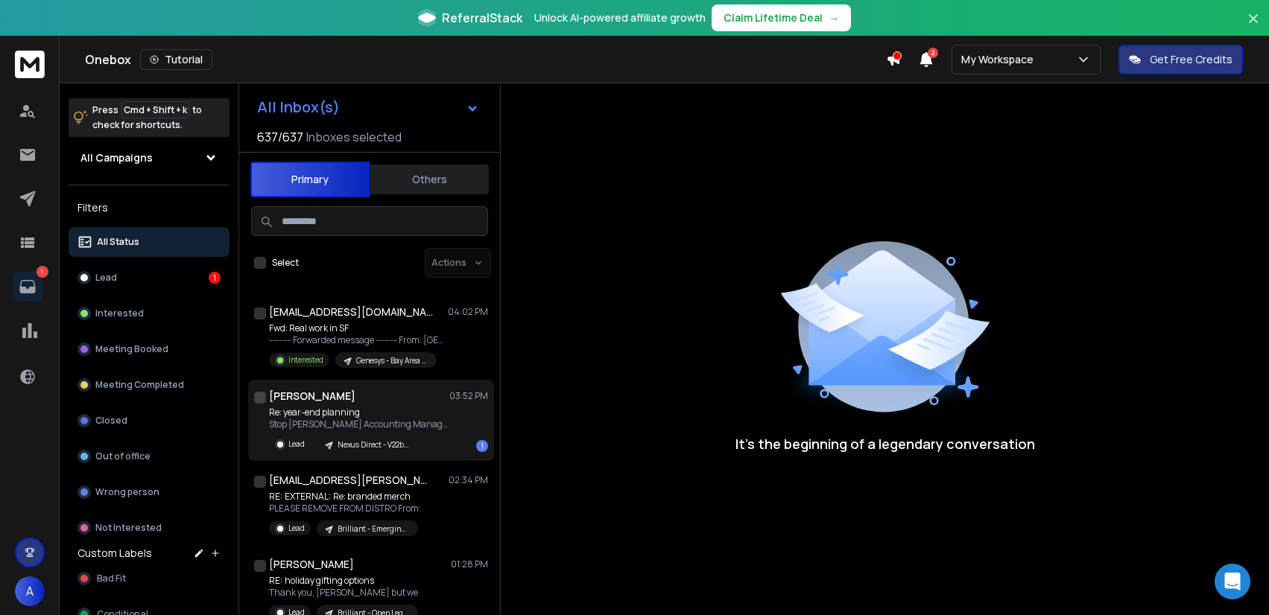
click at [396, 397] on div "[PERSON_NAME] 03:52 PM" at bounding box center [378, 396] width 219 height 15
